Goal: Task Accomplishment & Management: Manage account settings

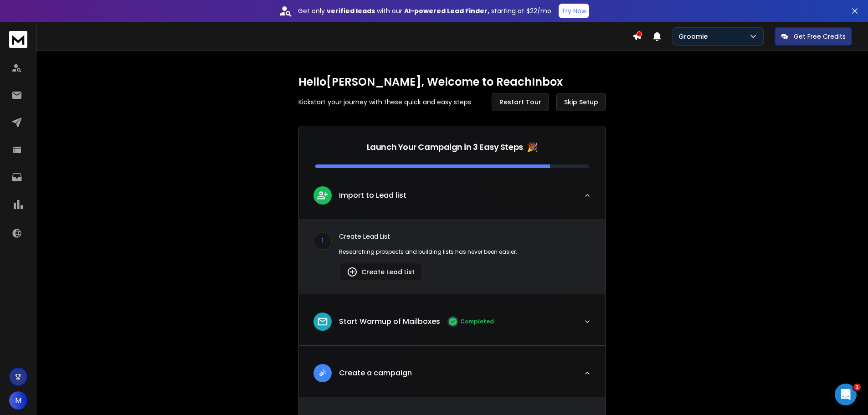
click at [727, 38] on div "Groomie" at bounding box center [717, 36] width 79 height 9
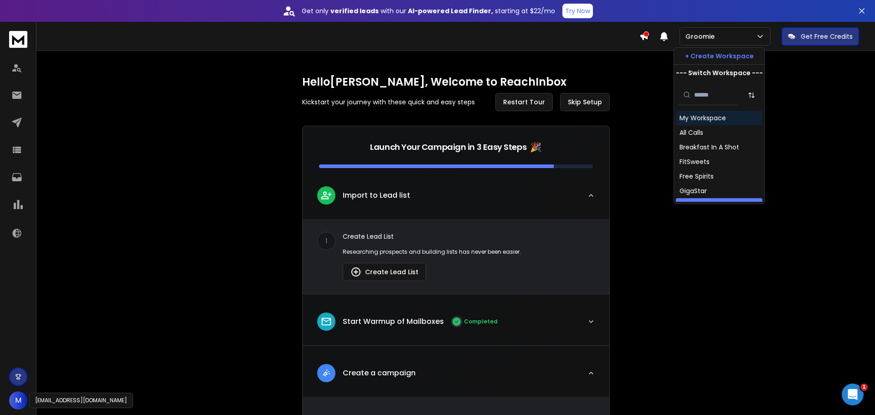
drag, startPoint x: 13, startPoint y: 402, endPoint x: 32, endPoint y: 396, distance: 20.2
click at [13, 402] on span "M" at bounding box center [18, 400] width 18 height 18
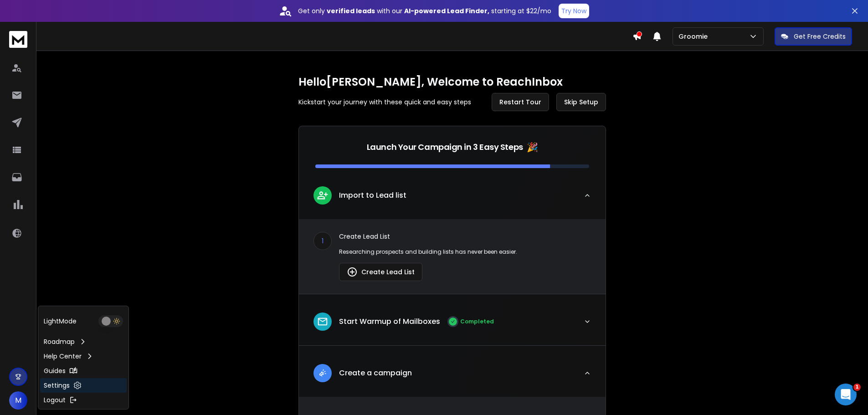
click at [65, 385] on p "Settings" at bounding box center [57, 385] width 26 height 9
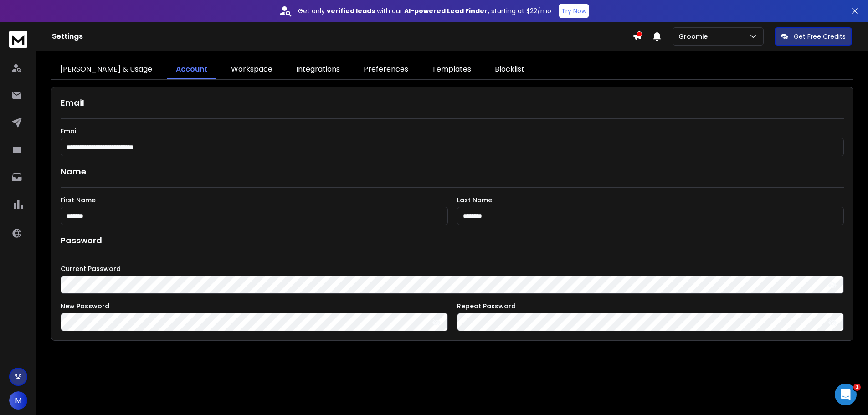
click at [486, 72] on link "Blocklist" at bounding box center [510, 69] width 48 height 19
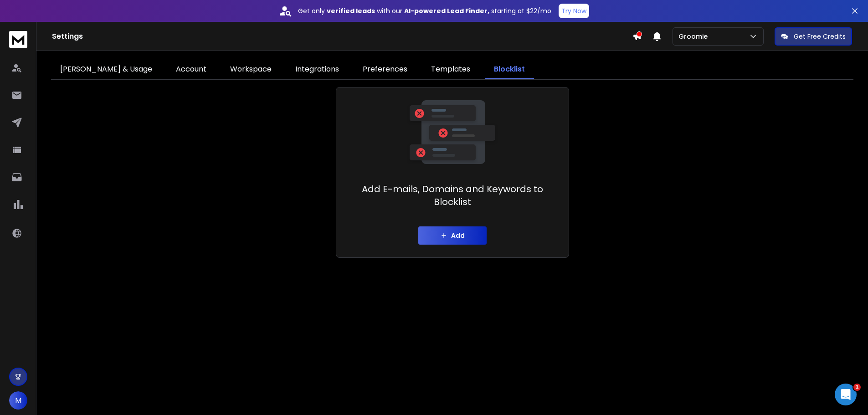
click at [309, 251] on div "Add E-mails, Domains and Keywords to Blocklist Add" at bounding box center [452, 262] width 802 height 364
click at [425, 73] on link "Templates" at bounding box center [450, 69] width 57 height 19
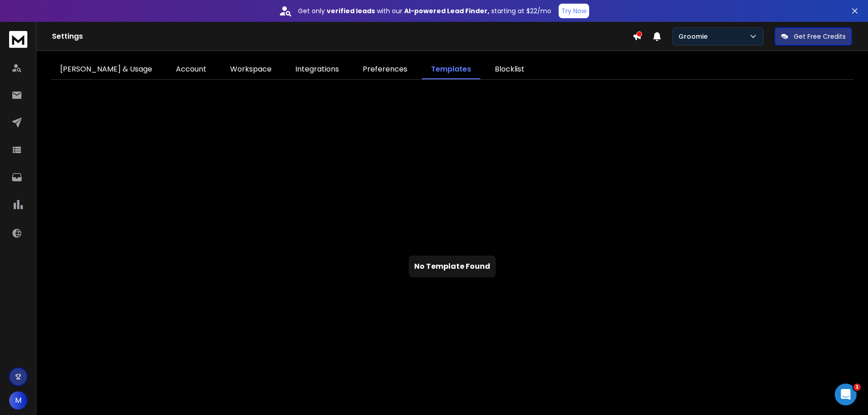
click at [704, 41] on button "Groomie" at bounding box center [718, 36] width 91 height 18
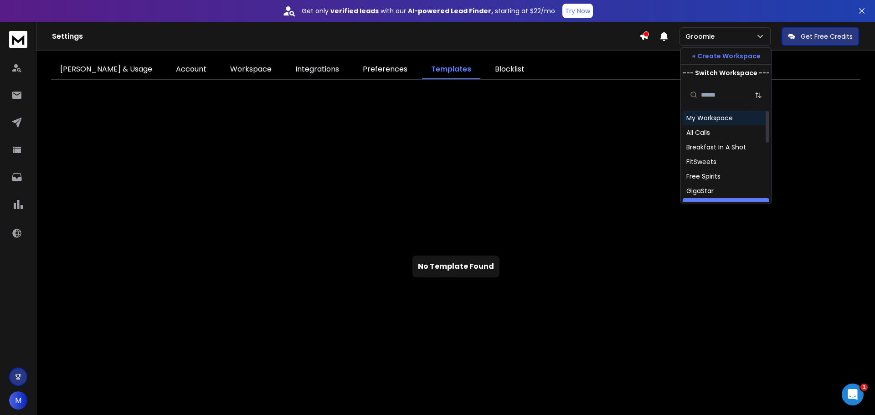
click at [726, 117] on div "My Workspace" at bounding box center [709, 117] width 46 height 9
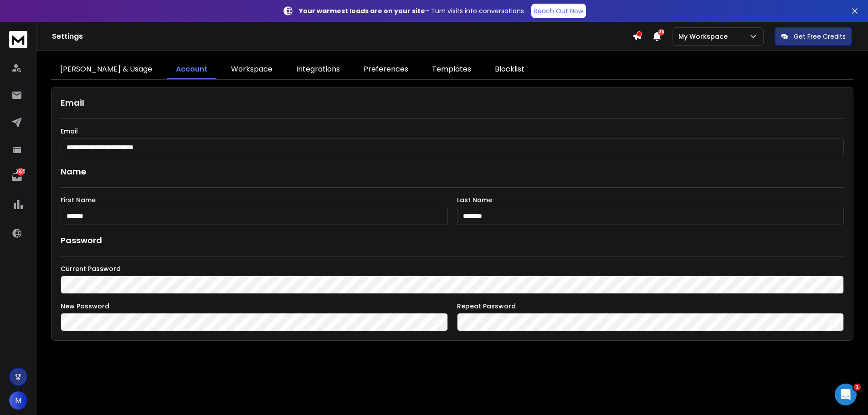
click at [486, 69] on link "Blocklist" at bounding box center [510, 69] width 48 height 19
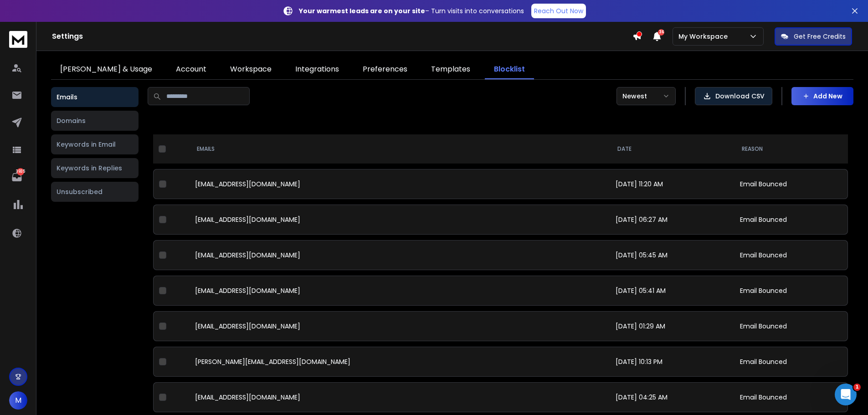
click at [736, 91] on button "Download CSV" at bounding box center [733, 96] width 77 height 18
click at [18, 122] on icon at bounding box center [16, 122] width 11 height 11
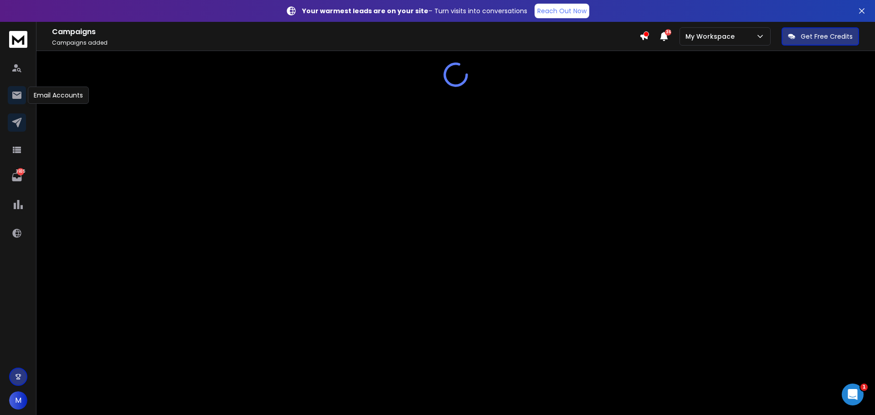
click at [21, 90] on icon at bounding box center [16, 95] width 11 height 11
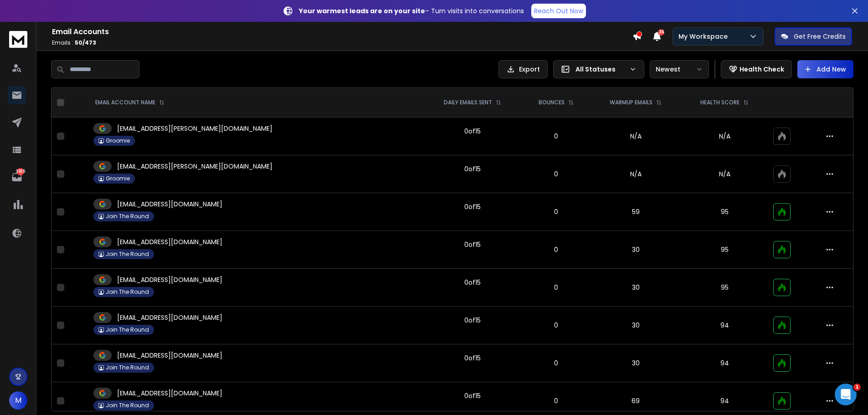
click at [713, 34] on p "My Workspace" at bounding box center [704, 36] width 53 height 9
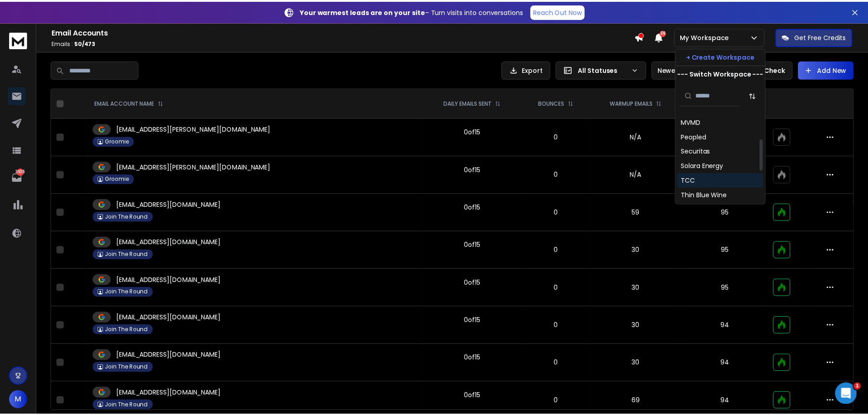
scroll to position [80, 0]
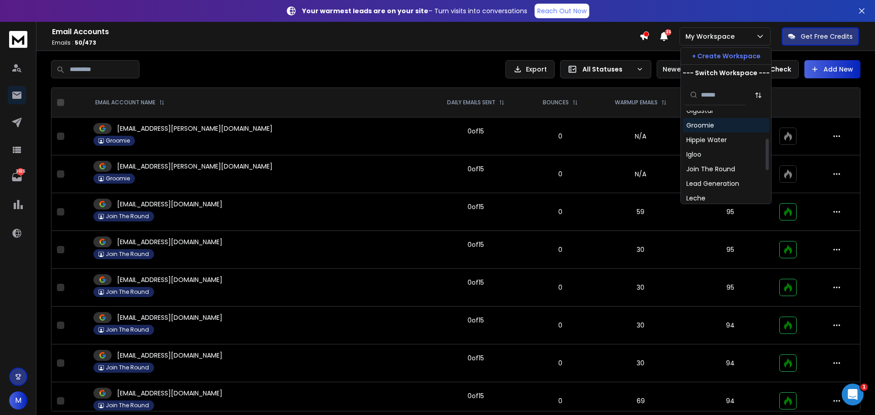
click at [719, 122] on div "Groomie" at bounding box center [726, 125] width 87 height 15
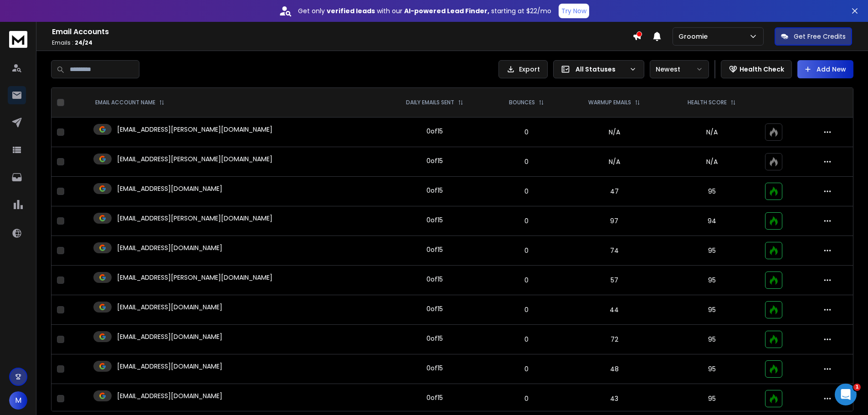
click at [62, 130] on button "button" at bounding box center [60, 131] width 7 height 7
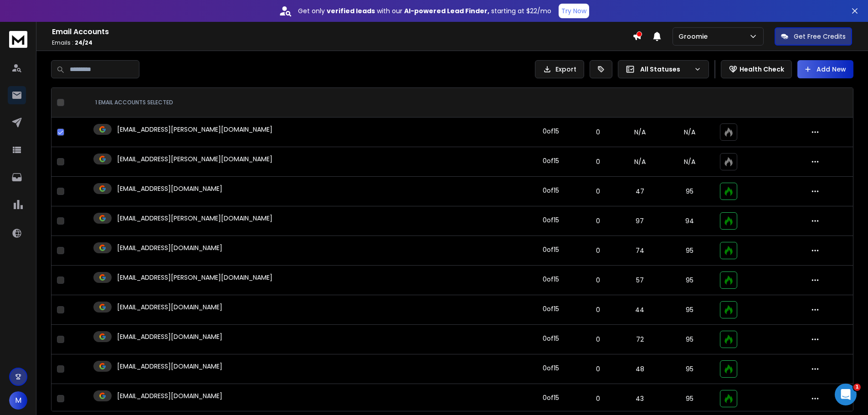
click at [62, 160] on button "button" at bounding box center [60, 161] width 7 height 7
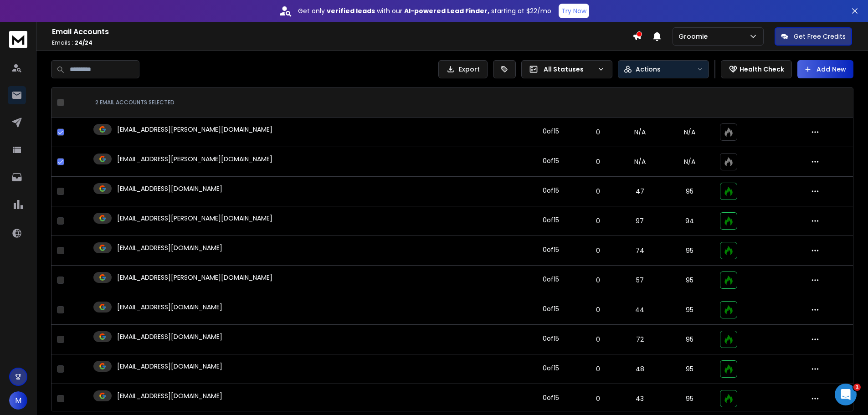
click at [680, 72] on div "Actions" at bounding box center [658, 69] width 69 height 9
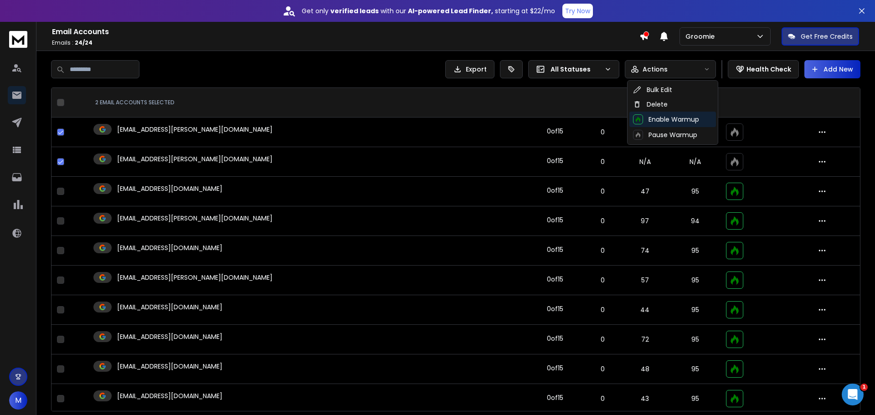
click at [680, 115] on div "Enable Warmup" at bounding box center [666, 119] width 66 height 10
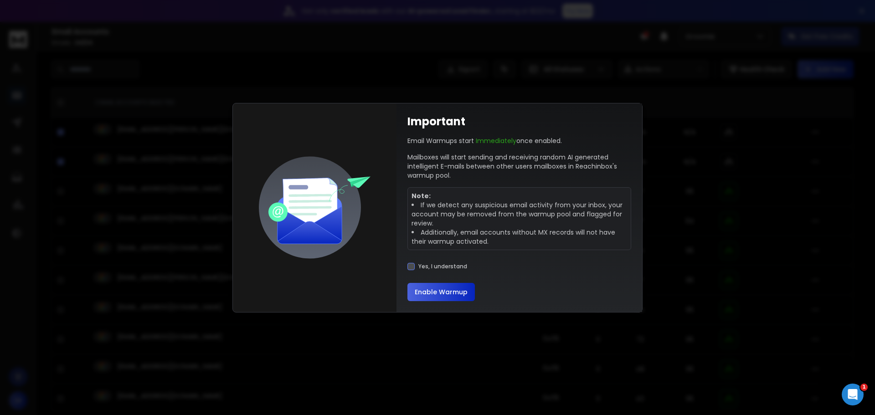
click at [412, 265] on button "Yes, I understand" at bounding box center [410, 266] width 7 height 7
click at [447, 296] on button "Enable Warmup" at bounding box center [440, 292] width 67 height 18
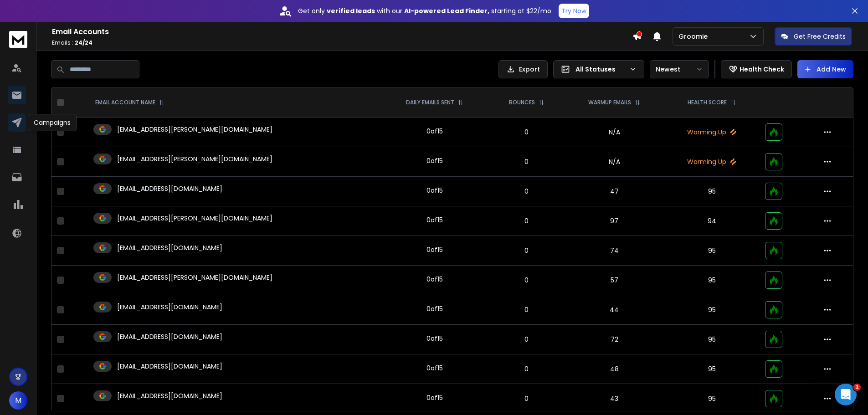
click at [22, 120] on icon at bounding box center [16, 122] width 11 height 11
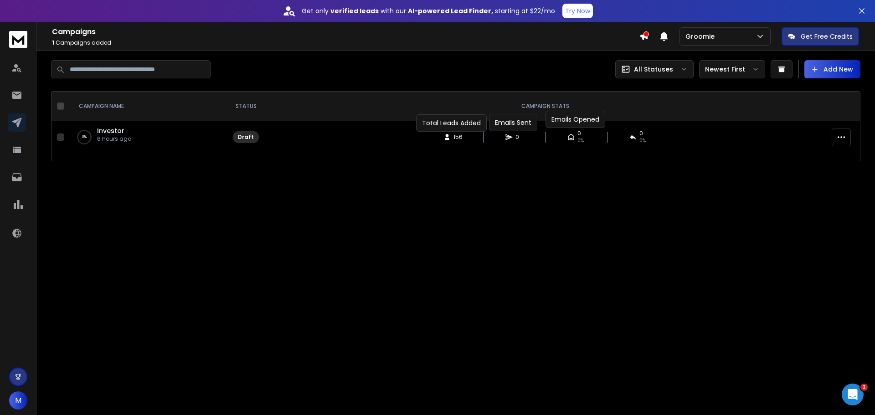
click at [364, 131] on div "156 0 0 0% 0 0%" at bounding box center [545, 137] width 551 height 15
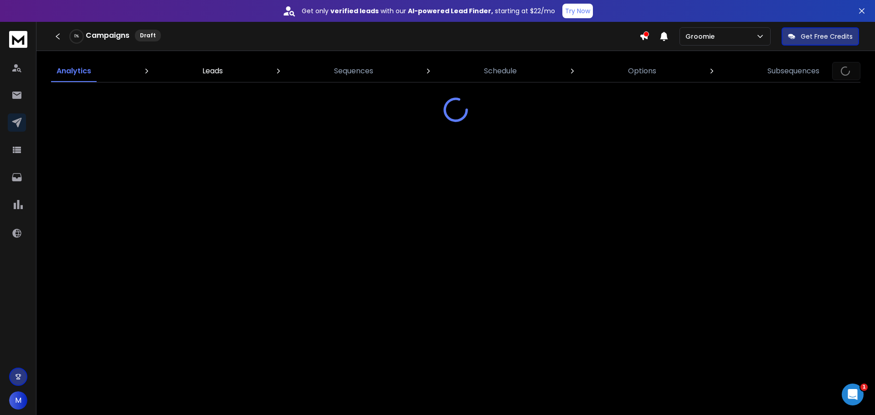
click at [217, 72] on p "Leads" at bounding box center [212, 71] width 21 height 11
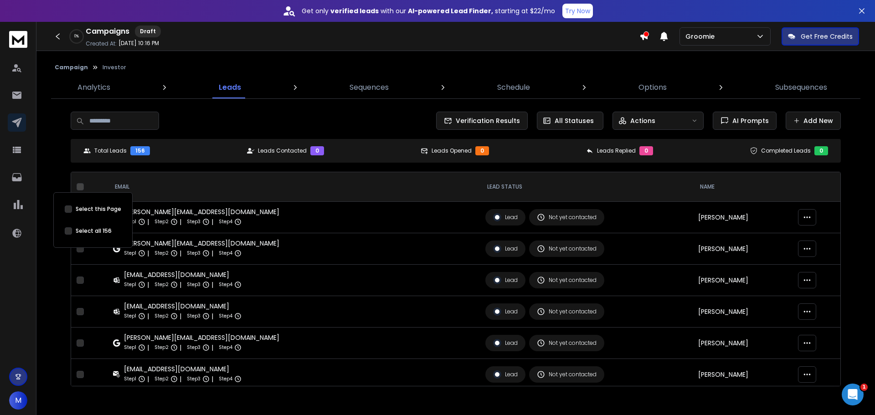
click at [82, 185] on button "Select this Page" at bounding box center [80, 186] width 7 height 7
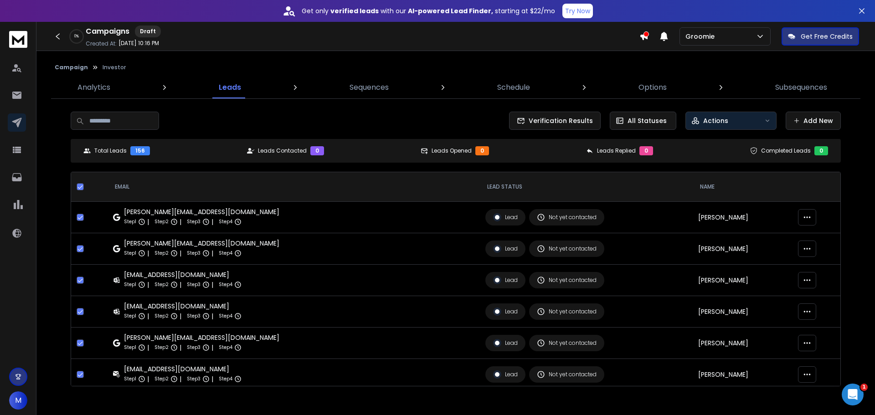
click at [705, 120] on p "Actions" at bounding box center [715, 120] width 25 height 9
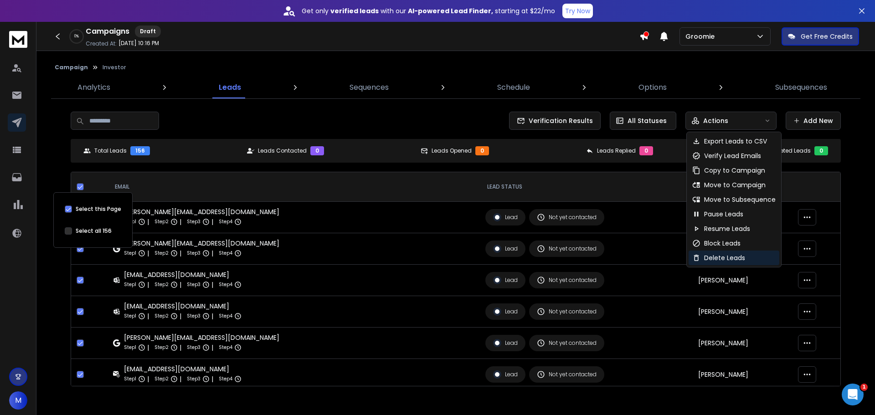
click at [94, 234] on label "Select all 156" at bounding box center [94, 230] width 36 height 7
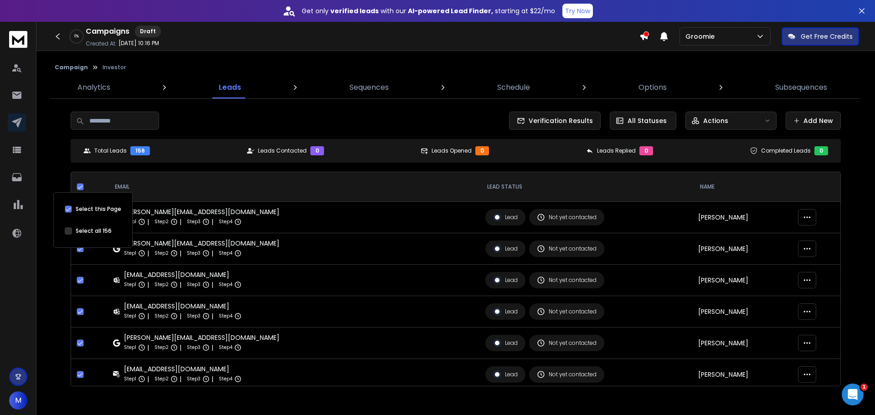
click at [94, 227] on label "Select all 156" at bounding box center [94, 230] width 36 height 7
click at [68, 230] on button "Select this Page" at bounding box center [68, 230] width 7 height 7
click at [719, 119] on p "Actions" at bounding box center [715, 120] width 25 height 9
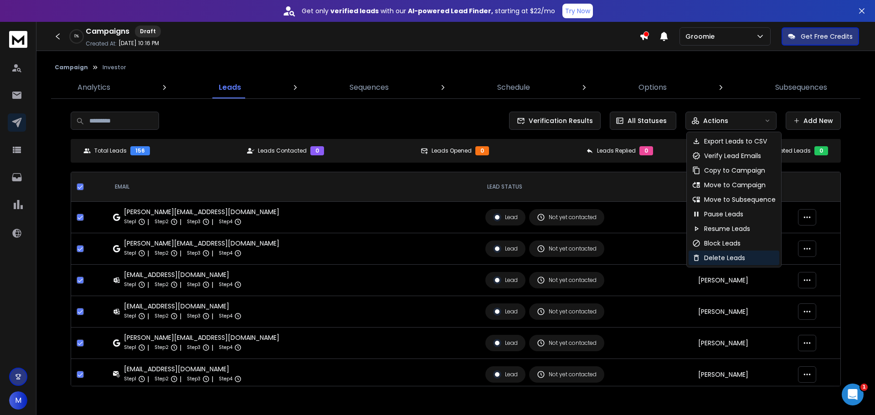
click at [719, 258] on p "Delete Leads" at bounding box center [724, 257] width 41 height 9
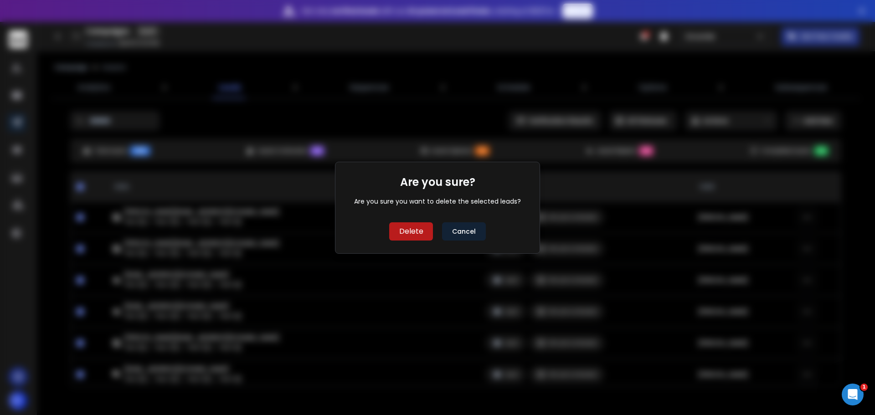
click at [412, 226] on button "Delete" at bounding box center [411, 231] width 44 height 18
